Goal: Task Accomplishment & Management: Manage account settings

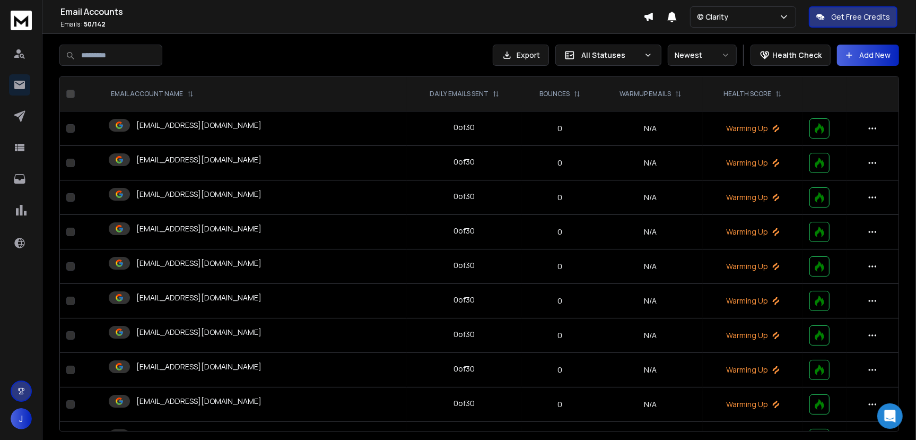
click at [414, 45] on div at bounding box center [272, 55] width 427 height 21
click at [442, 48] on div at bounding box center [272, 55] width 427 height 21
click at [741, 17] on div "© Clarity" at bounding box center [743, 17] width 92 height 11
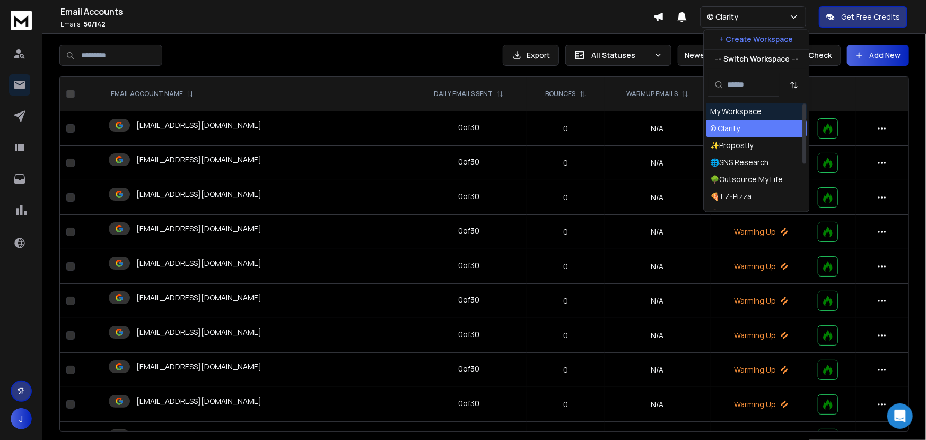
click at [737, 112] on div "My Workspace" at bounding box center [735, 111] width 51 height 11
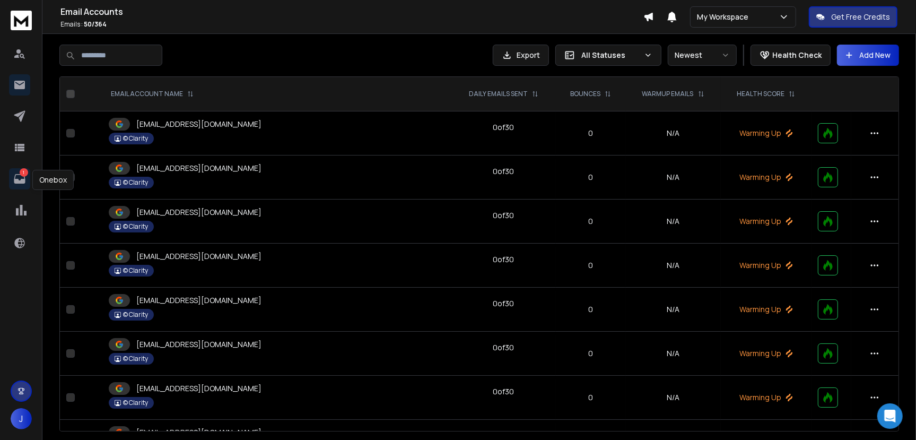
click at [21, 177] on p "1" at bounding box center [24, 172] width 8 height 8
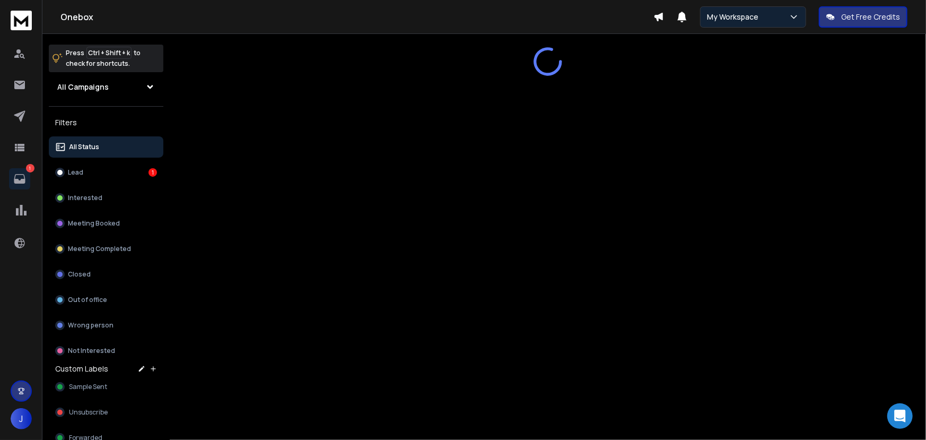
click at [733, 20] on p "My Workspace" at bounding box center [735, 17] width 56 height 11
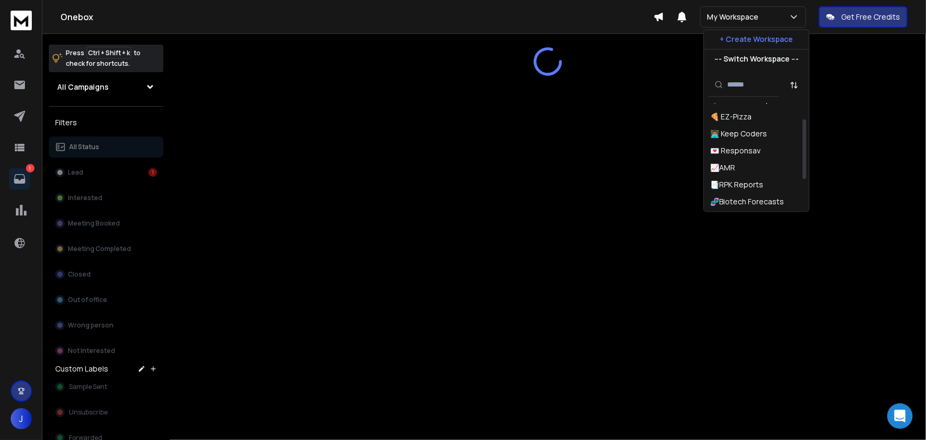
scroll to position [80, 0]
click at [748, 199] on div "🧬Biotech Forecasts" at bounding box center [747, 201] width 74 height 11
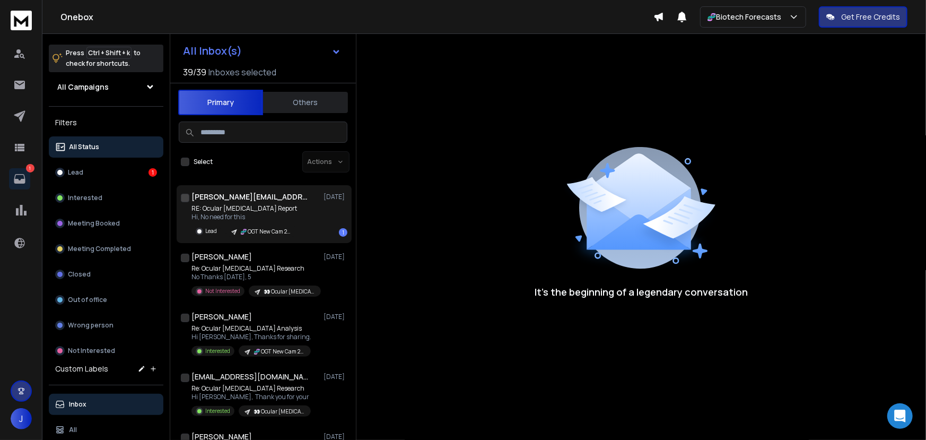
click at [249, 205] on p "RE: Ocular [MEDICAL_DATA] Report" at bounding box center [244, 208] width 106 height 8
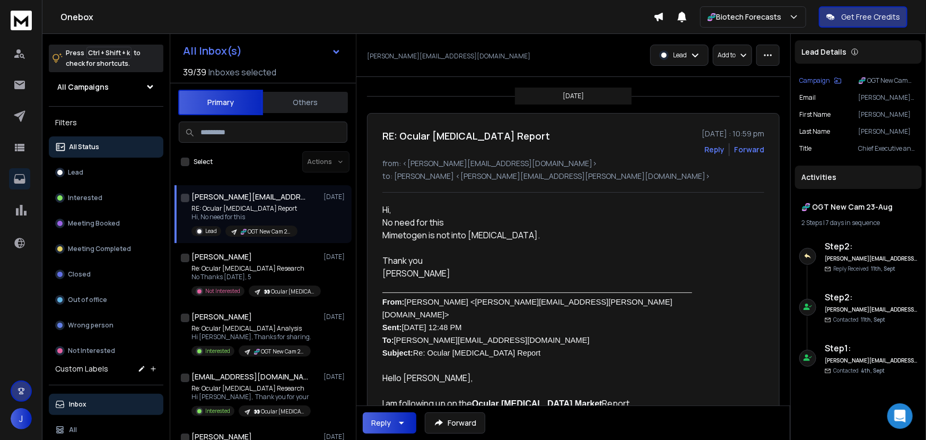
click at [676, 54] on p "Lead" at bounding box center [680, 55] width 14 height 8
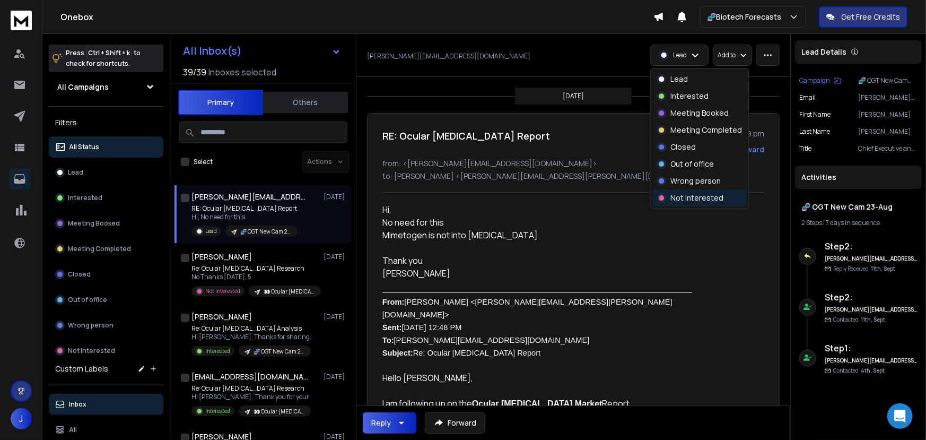
click at [687, 197] on p "Not Interested" at bounding box center [696, 197] width 53 height 11
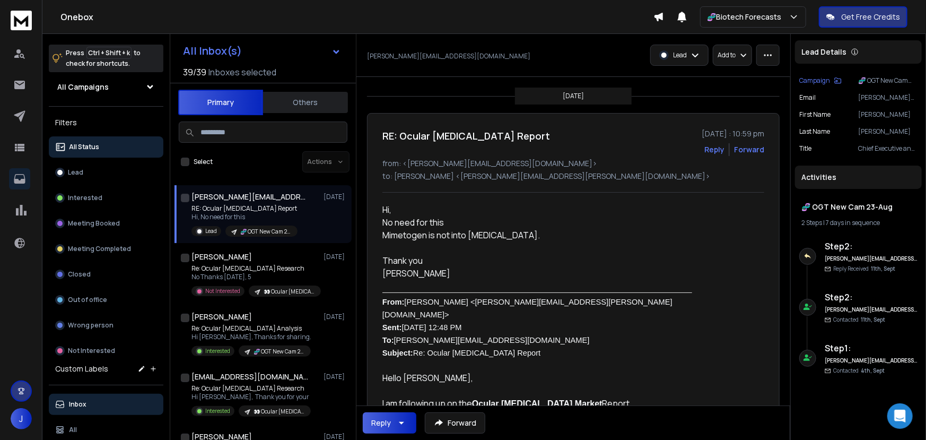
click at [763, 57] on icon "button" at bounding box center [768, 55] width 10 height 10
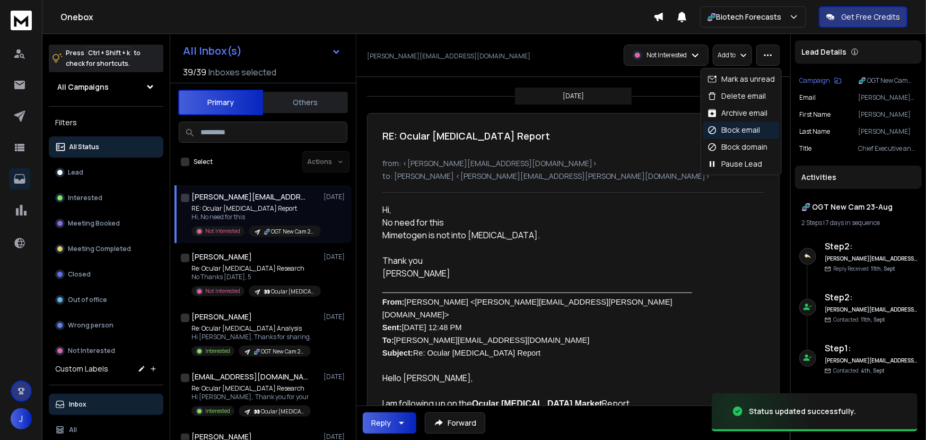
click at [727, 124] on div "Block email" at bounding box center [741, 129] width 76 height 17
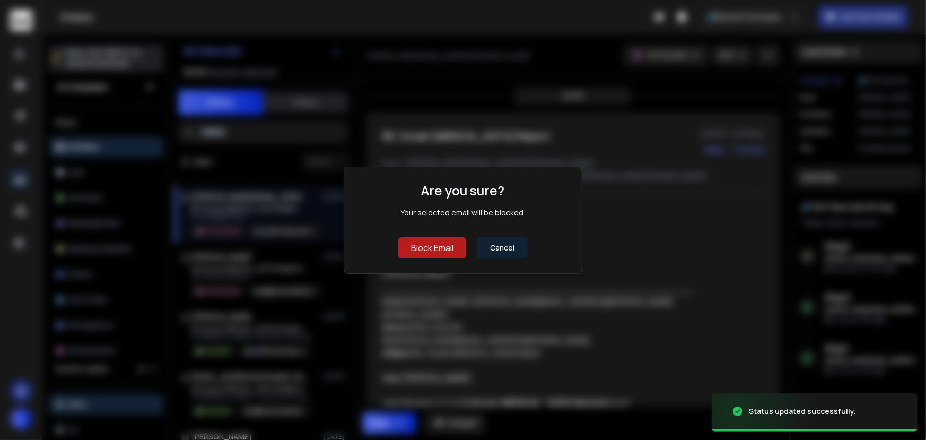
click at [427, 249] on button "Block Email" at bounding box center [432, 247] width 68 height 21
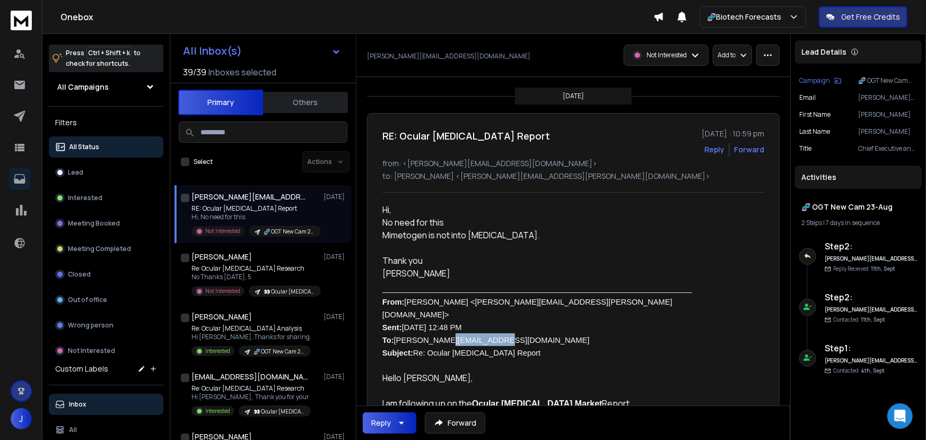
drag, startPoint x: 498, startPoint y: 324, endPoint x: 433, endPoint y: 329, distance: 65.9
click at [433, 329] on p "From: Karen Martin <karen.martin@biotechforcast.com> Sent: September 11, 2025 1…" at bounding box center [537, 327] width 310 height 64
copy span "mimetogen.com"
click at [15, 112] on icon at bounding box center [19, 116] width 13 height 13
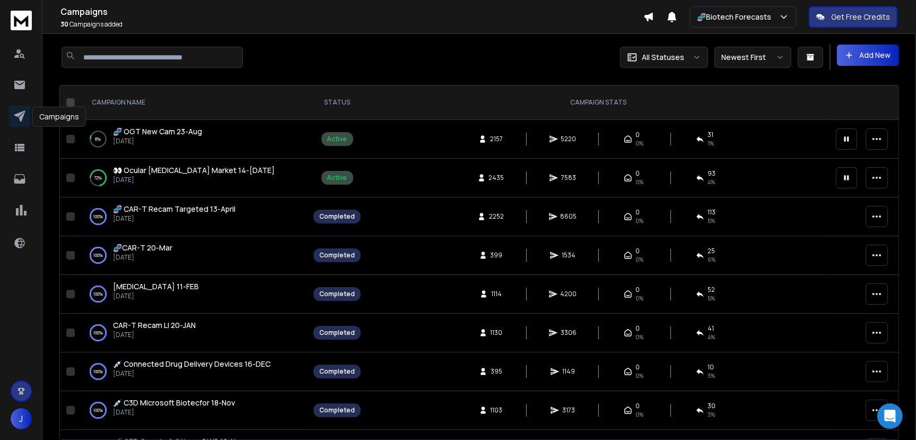
click at [161, 128] on span "🧬 OGT New Cam 23-Aug" at bounding box center [157, 131] width 89 height 10
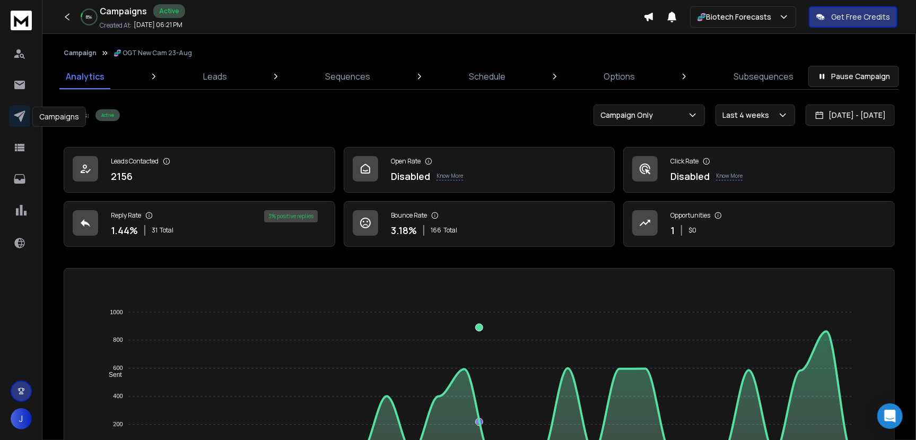
click at [22, 120] on icon at bounding box center [19, 116] width 13 height 13
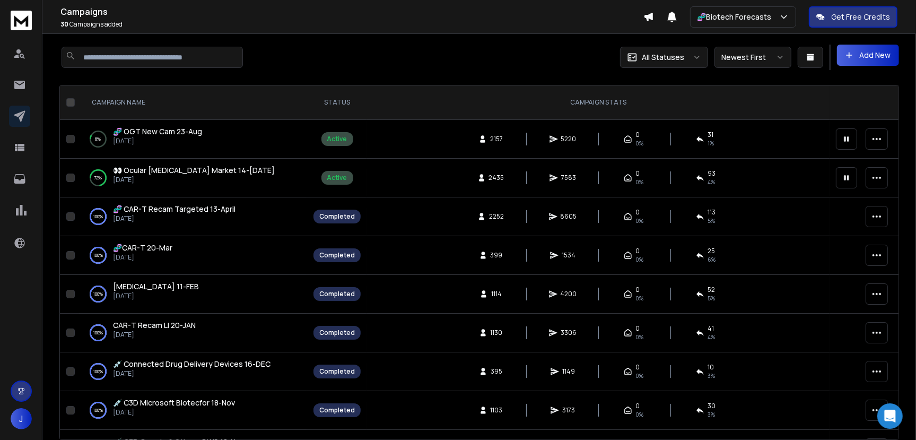
click at [178, 168] on span "👀 Ocular Gene Therapy Market 14-Jul" at bounding box center [194, 170] width 162 height 10
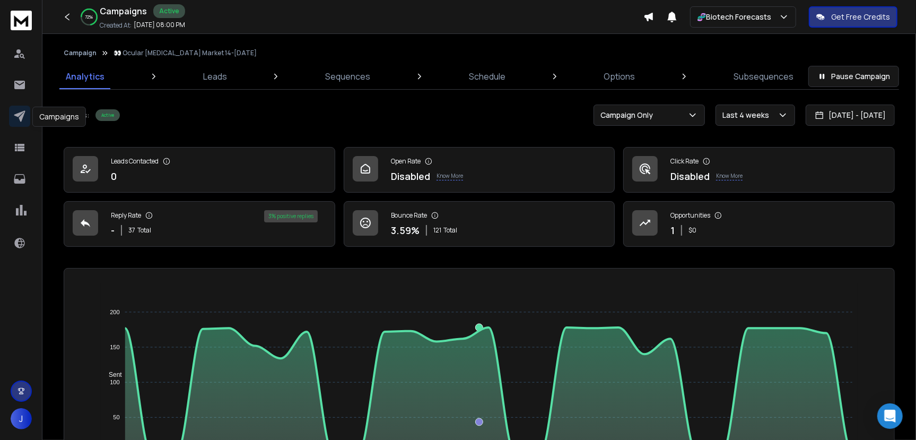
click at [16, 114] on icon at bounding box center [19, 115] width 11 height 11
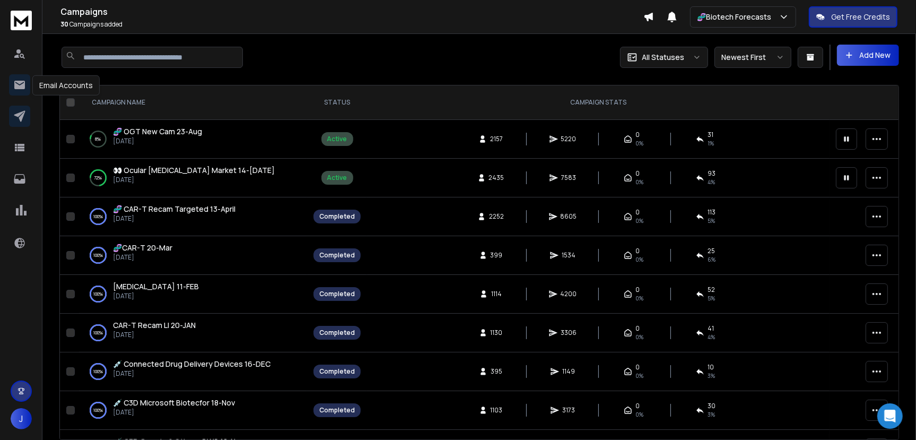
click at [20, 84] on icon at bounding box center [19, 84] width 13 height 13
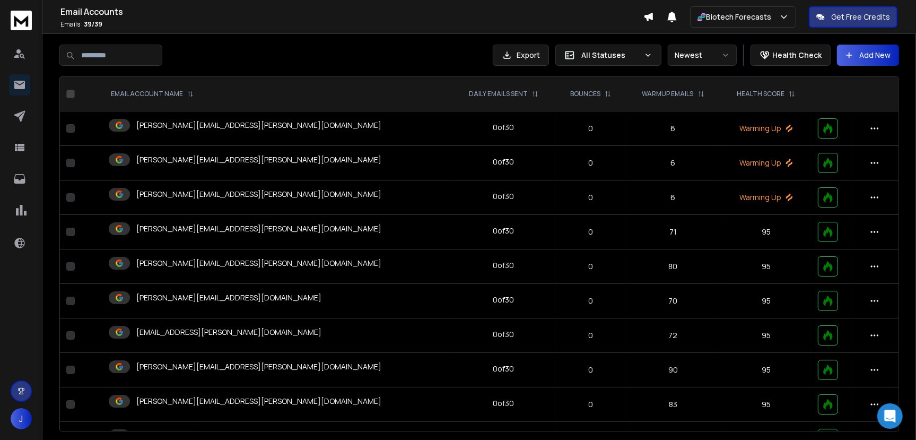
click at [276, 194] on div "emily.davis@biotechfore.com" at bounding box center [277, 194] width 336 height 13
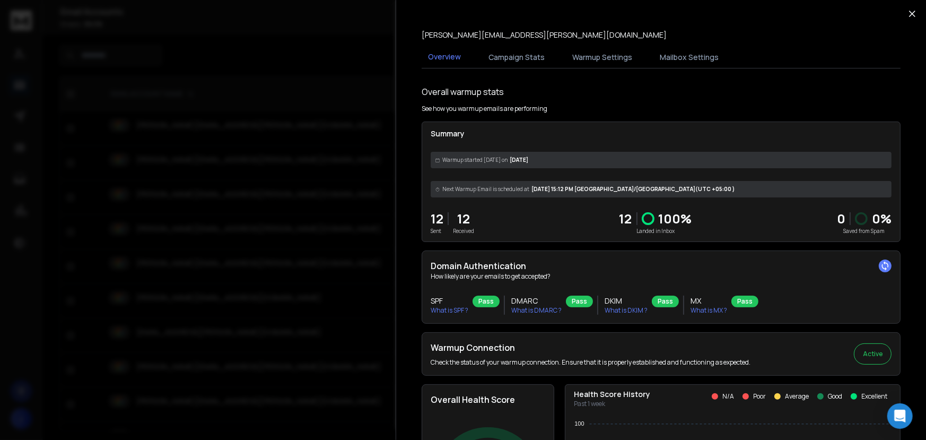
click at [909, 12] on icon "button" at bounding box center [912, 13] width 11 height 11
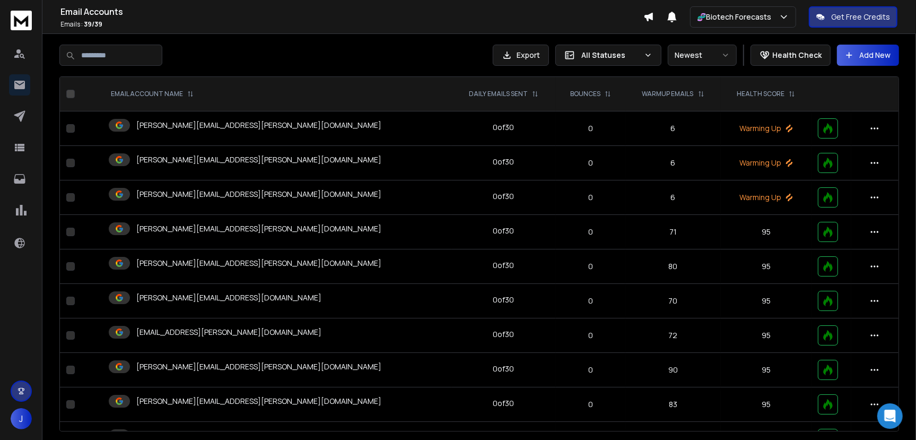
click at [434, 66] on div "Export All Statuses Newest Health Check Add New EMAIL ACCOUNT NAME DAILY EMAILS…" at bounding box center [478, 238] width 839 height 386
click at [16, 115] on icon at bounding box center [19, 115] width 11 height 11
